Goal: Navigation & Orientation: Find specific page/section

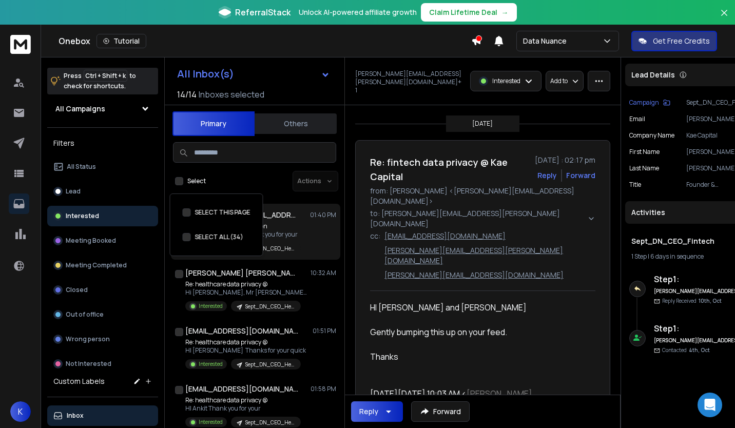
scroll to position [15, 0]
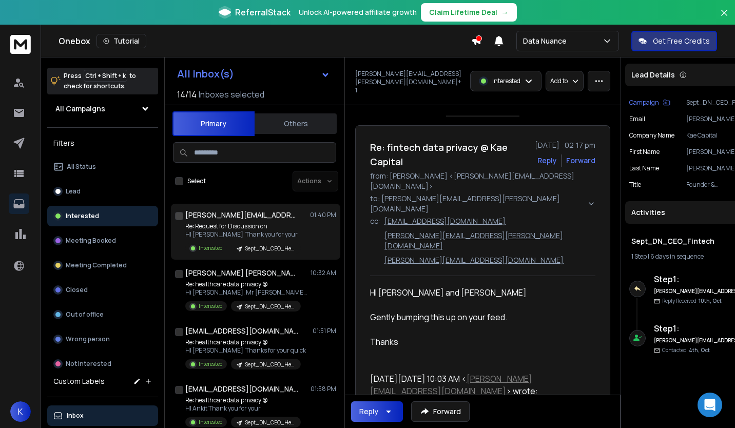
click at [292, 232] on p "HI [PERSON_NAME] Thank you for your" at bounding box center [243, 235] width 116 height 8
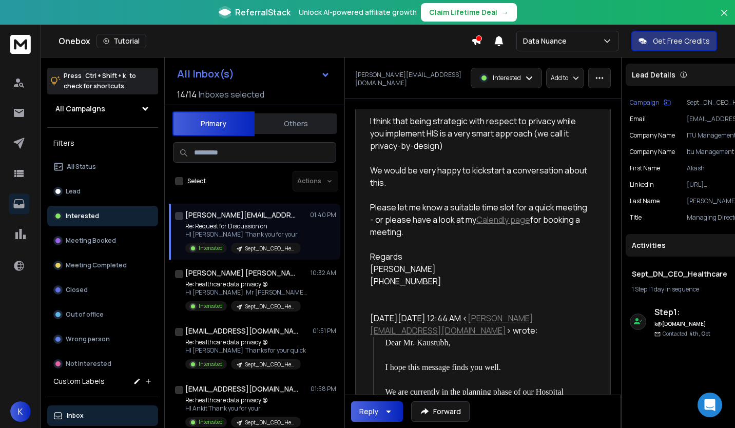
scroll to position [0, 0]
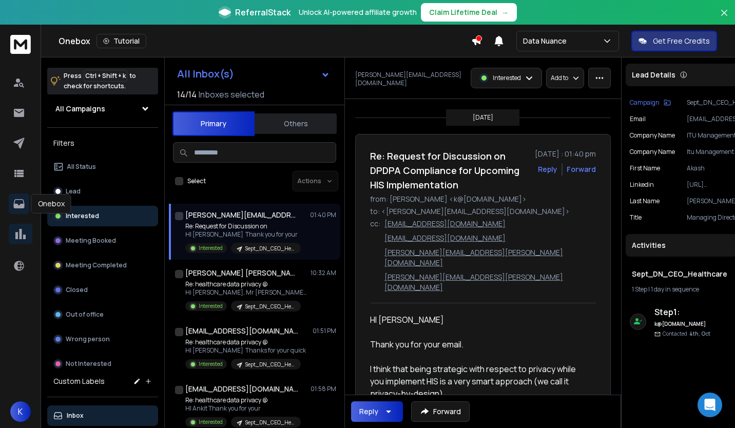
click at [21, 228] on icon at bounding box center [20, 233] width 15 height 15
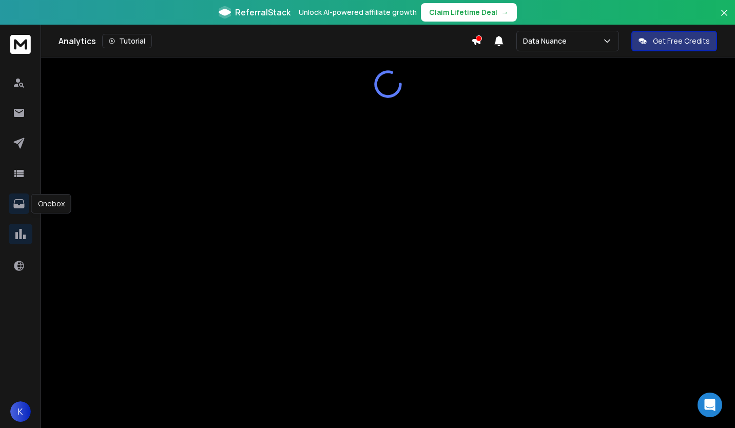
click at [20, 202] on icon at bounding box center [19, 204] width 12 height 12
